Goal: Transaction & Acquisition: Subscribe to service/newsletter

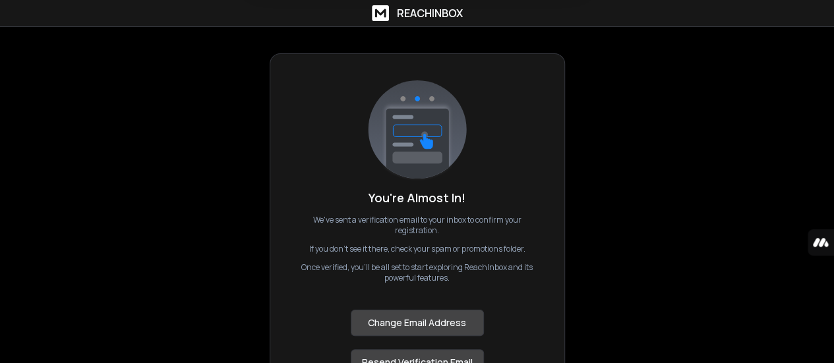
click at [528, 86] on button "Enable" at bounding box center [531, 85] width 69 height 33
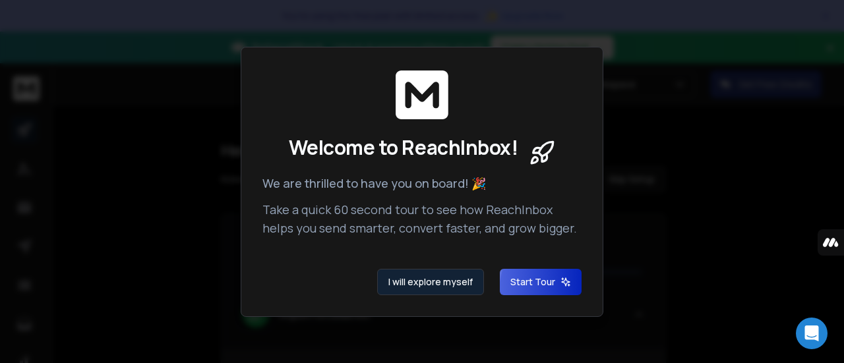
click at [441, 279] on button "I will explore myself" at bounding box center [430, 282] width 107 height 26
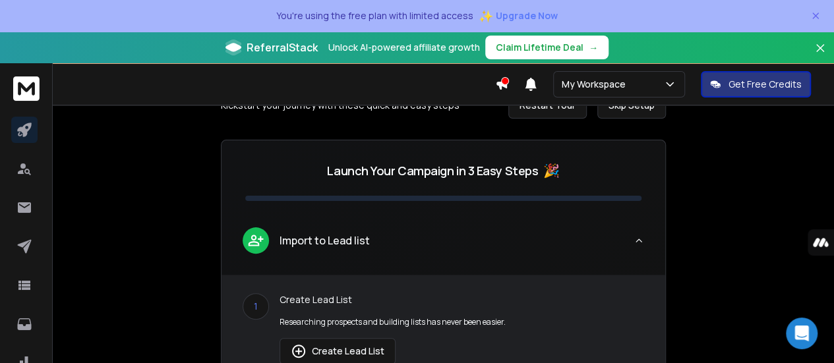
scroll to position [82, 0]
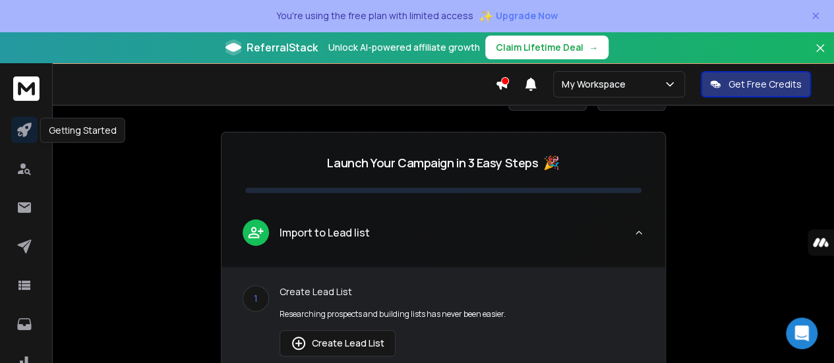
click at [24, 137] on icon at bounding box center [24, 130] width 16 height 16
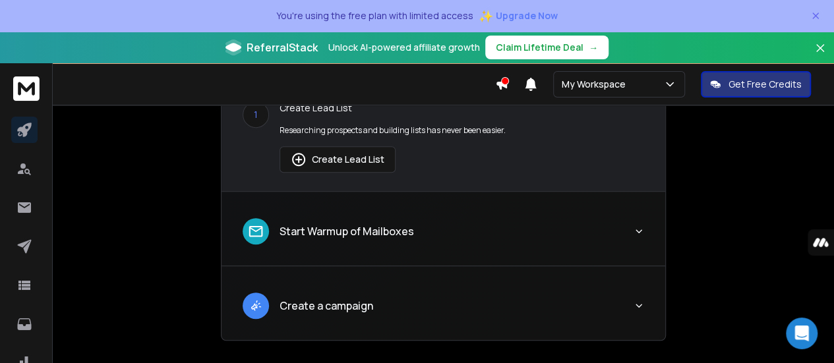
scroll to position [276, 0]
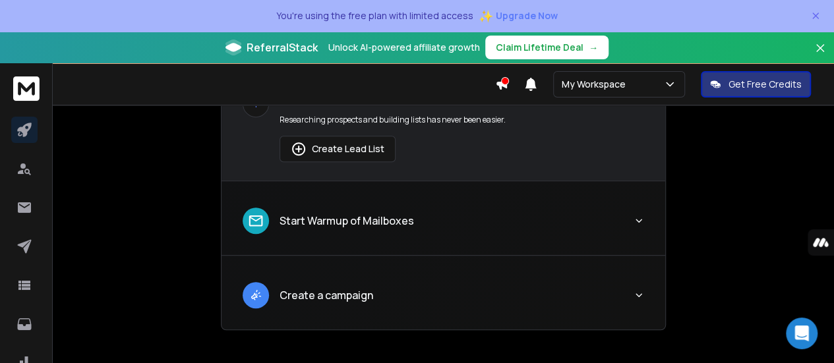
click at [644, 216] on icon "button" at bounding box center [639, 221] width 11 height 11
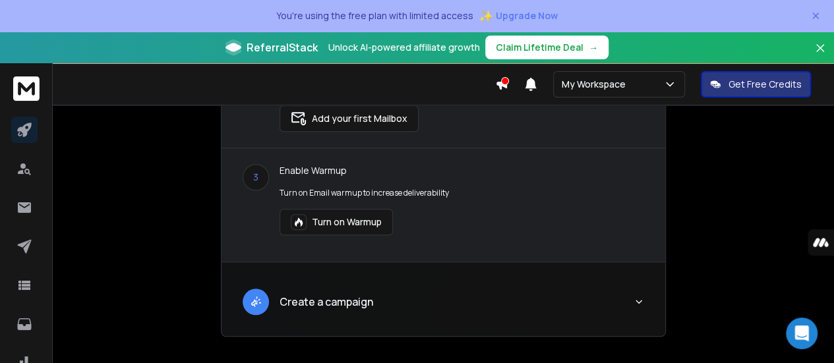
scroll to position [504, 0]
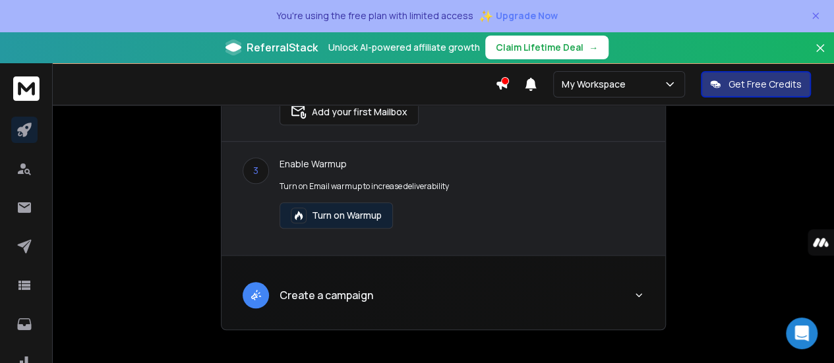
click at [323, 217] on button "Turn on Warmup" at bounding box center [336, 216] width 113 height 26
click at [391, 295] on button "Create a campaign" at bounding box center [444, 301] width 444 height 58
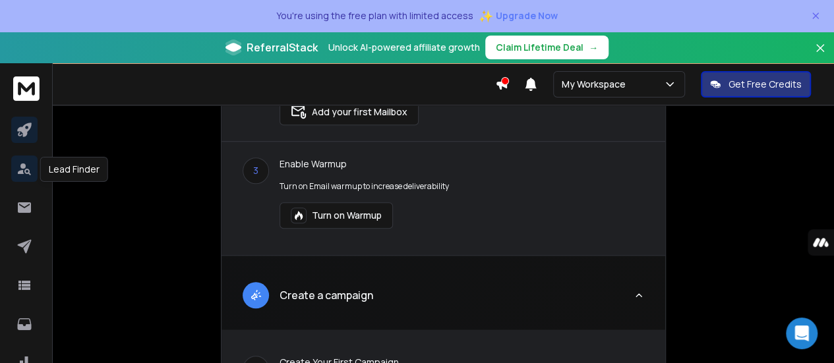
click at [22, 165] on circle at bounding box center [22, 166] width 5 height 5
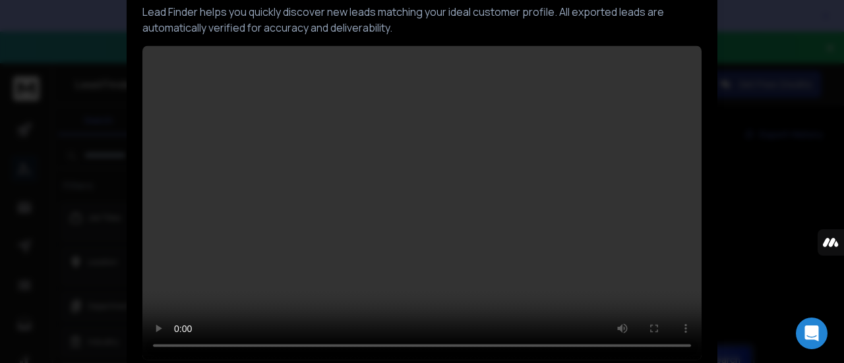
click at [844, 91] on div at bounding box center [422, 181] width 844 height 363
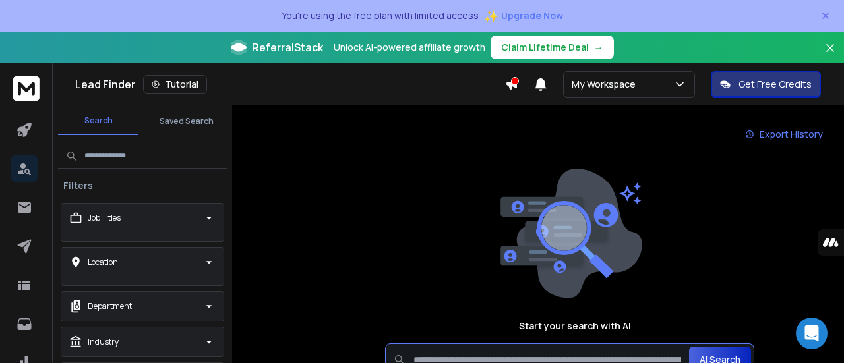
click at [753, 82] on p "Get Free Credits" at bounding box center [775, 84] width 73 height 13
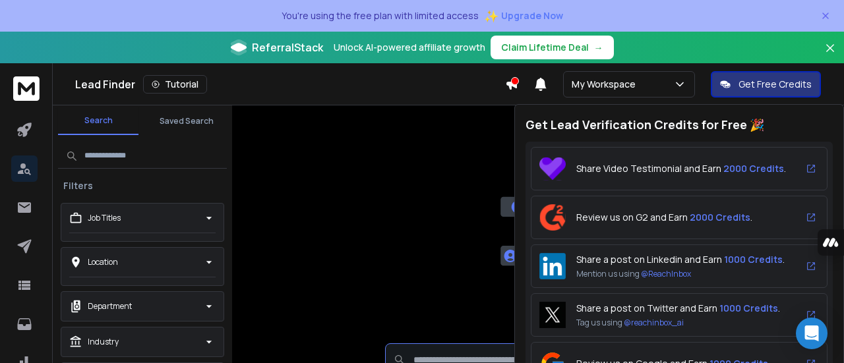
click at [813, 167] on icon at bounding box center [811, 169] width 11 height 11
click at [474, 152] on div "Export History Start your search with AI" at bounding box center [569, 227] width 633 height 212
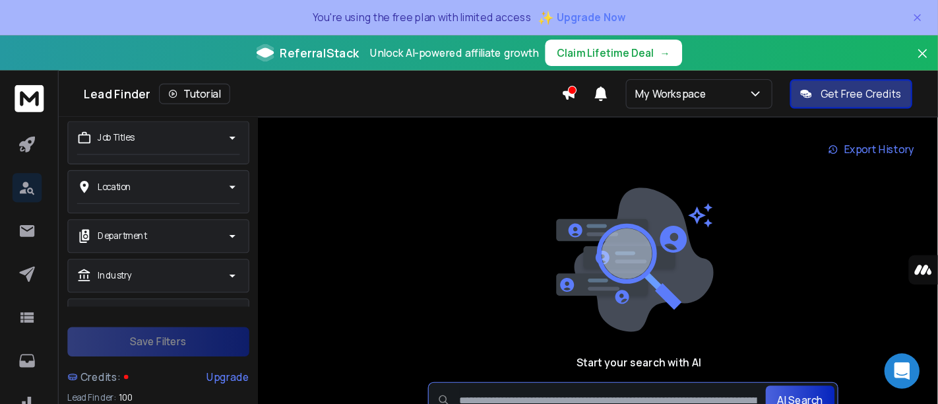
scroll to position [96, 0]
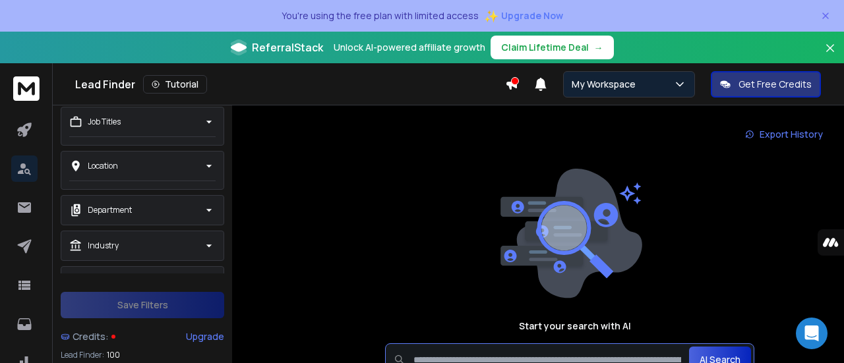
click at [599, 78] on p "My Workspace" at bounding box center [606, 84] width 69 height 13
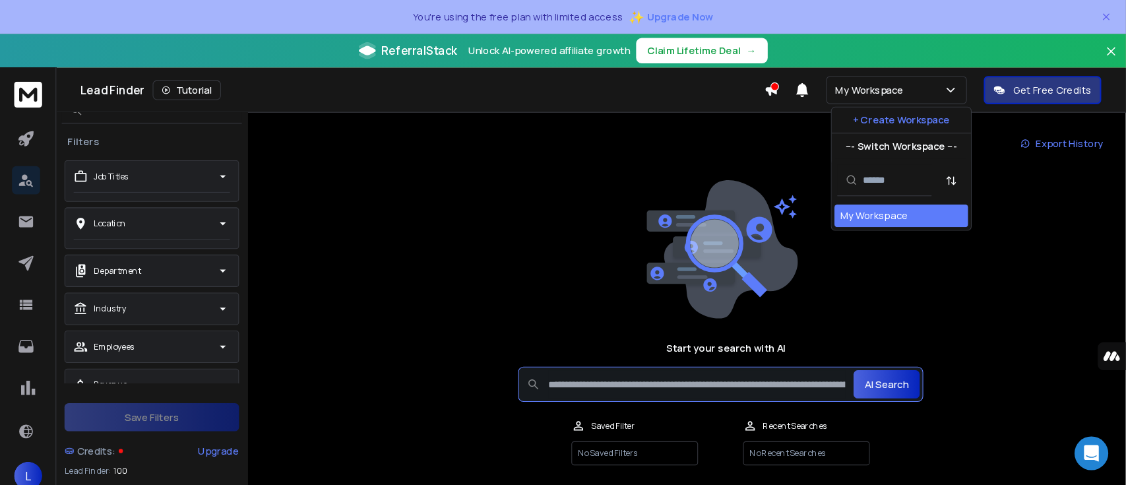
scroll to position [36, 0]
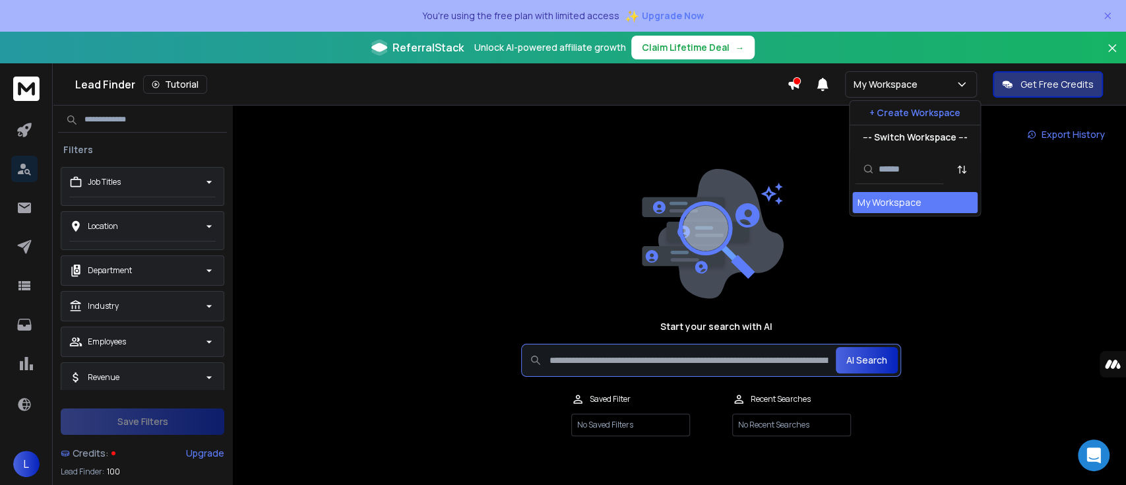
drag, startPoint x: 800, startPoint y: 0, endPoint x: 24, endPoint y: 467, distance: 904.9
click at [24, 363] on span "L" at bounding box center [26, 464] width 26 height 26
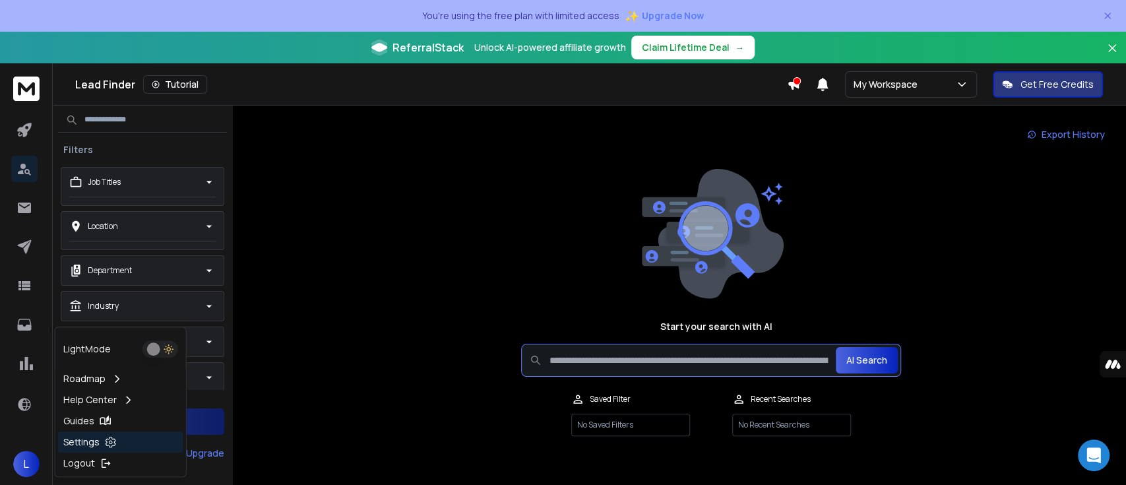
click at [84, 363] on p "Settings" at bounding box center [81, 441] width 36 height 13
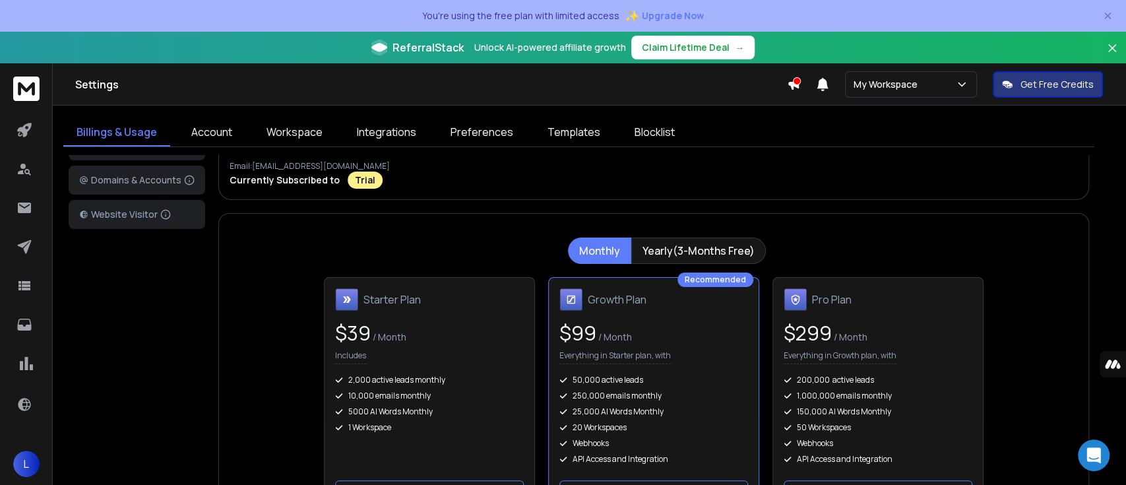
scroll to position [86, 0]
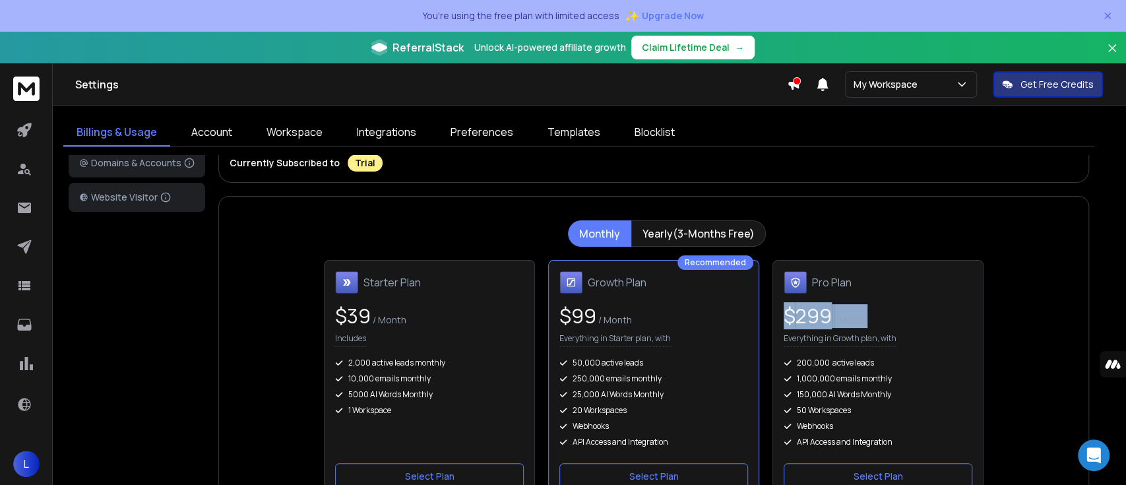
drag, startPoint x: 1086, startPoint y: 303, endPoint x: 1094, endPoint y: 282, distance: 23.2
click at [844, 282] on div "[PERSON_NAME] & Usage Account Workspace Integrations Preferences Templates Bloc…" at bounding box center [589, 327] width 1073 height 442
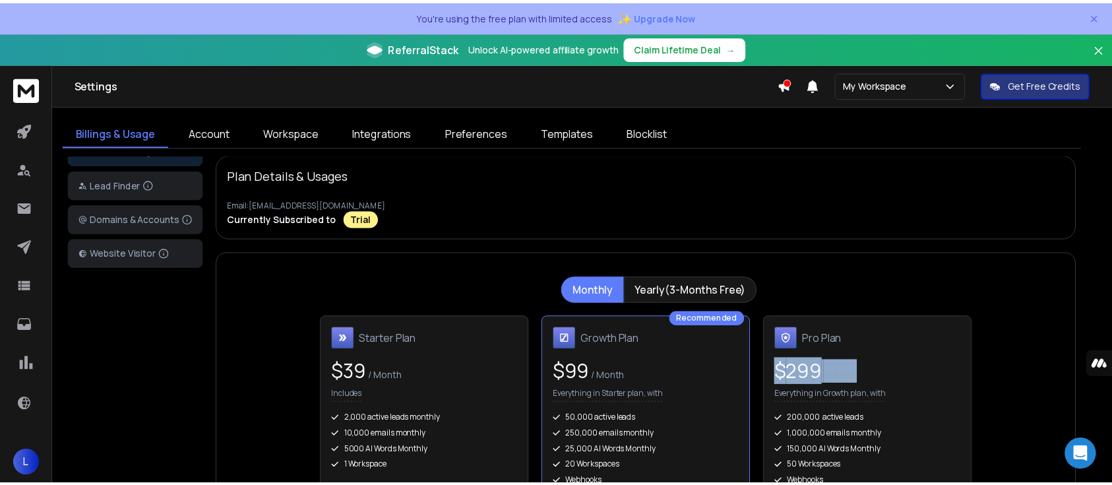
scroll to position [0, 0]
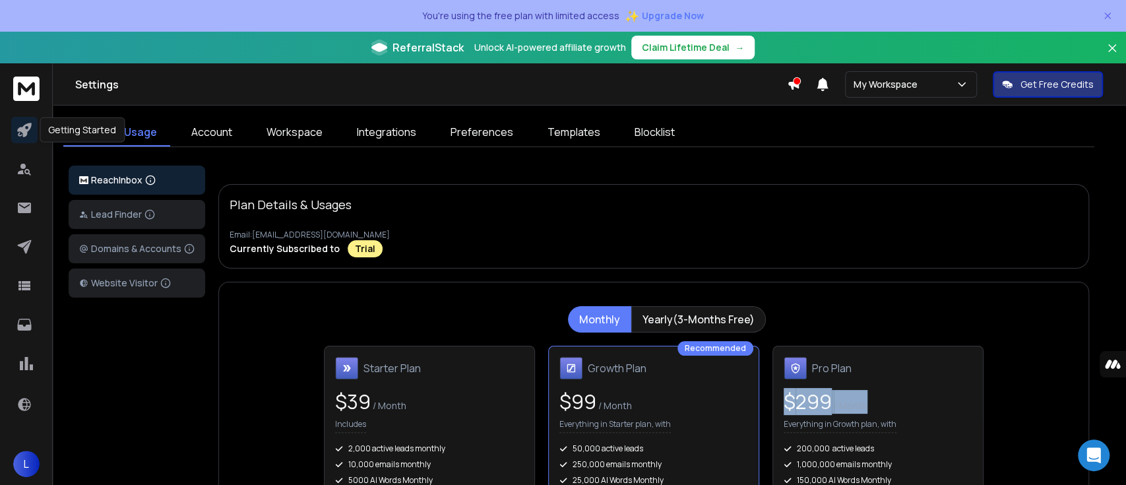
click at [28, 127] on icon at bounding box center [24, 130] width 15 height 15
